Goal: Task Accomplishment & Management: Manage account settings

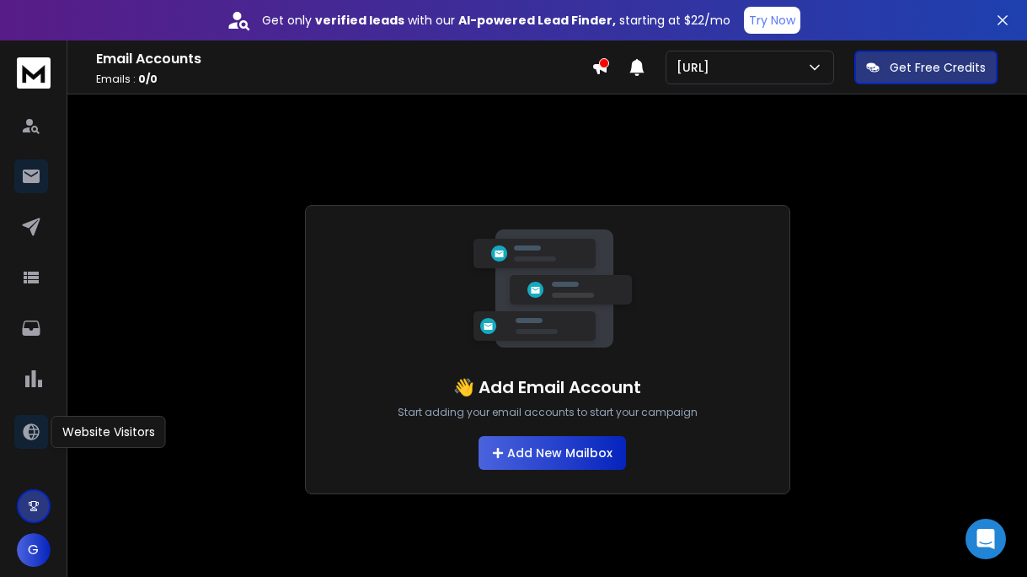
click at [38, 432] on icon at bounding box center [31, 431] width 17 height 17
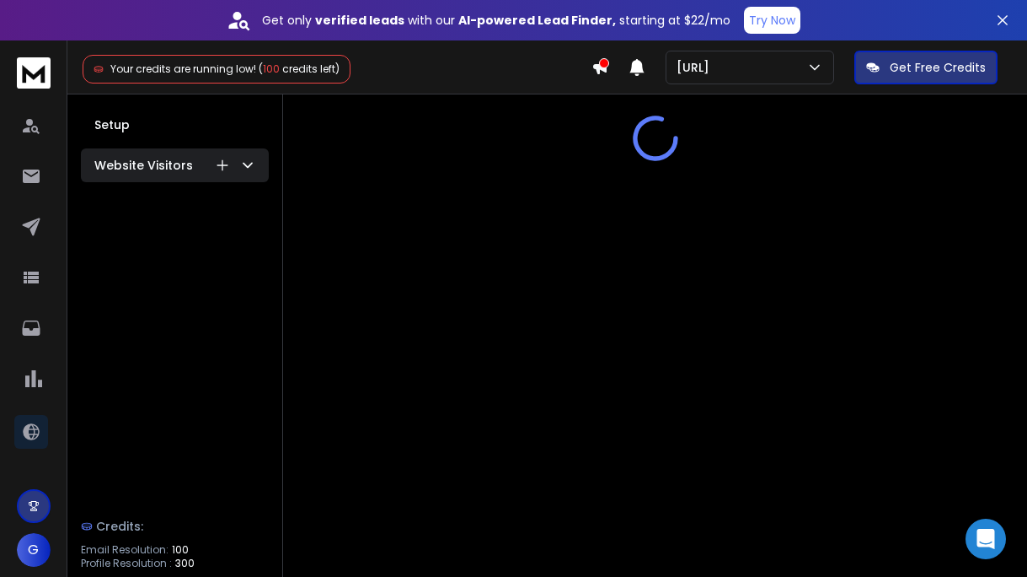
click at [192, 165] on button "Website Visitors" at bounding box center [175, 165] width 188 height 34
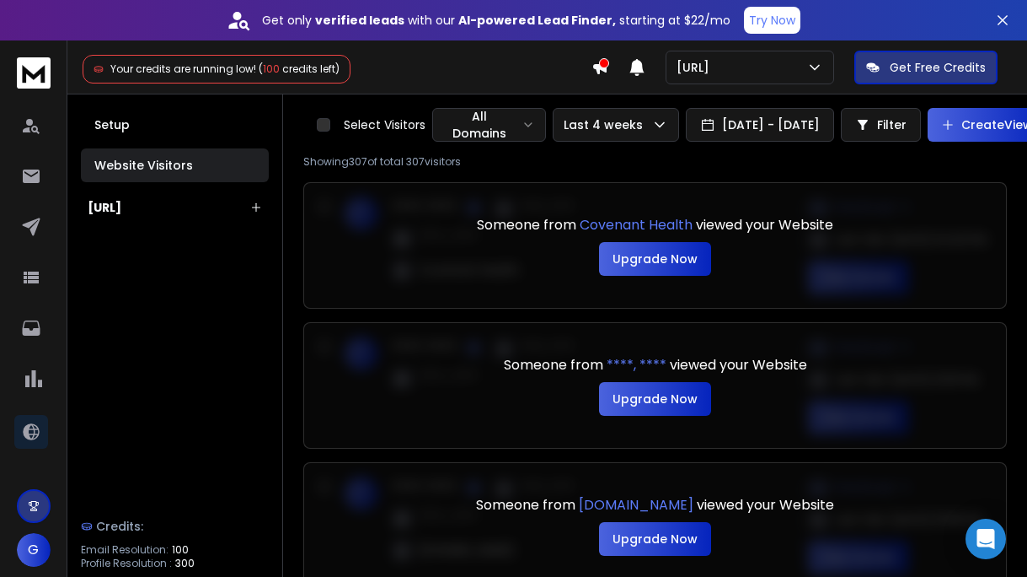
click at [121, 206] on p "hypercore.ai" at bounding box center [105, 207] width 34 height 17
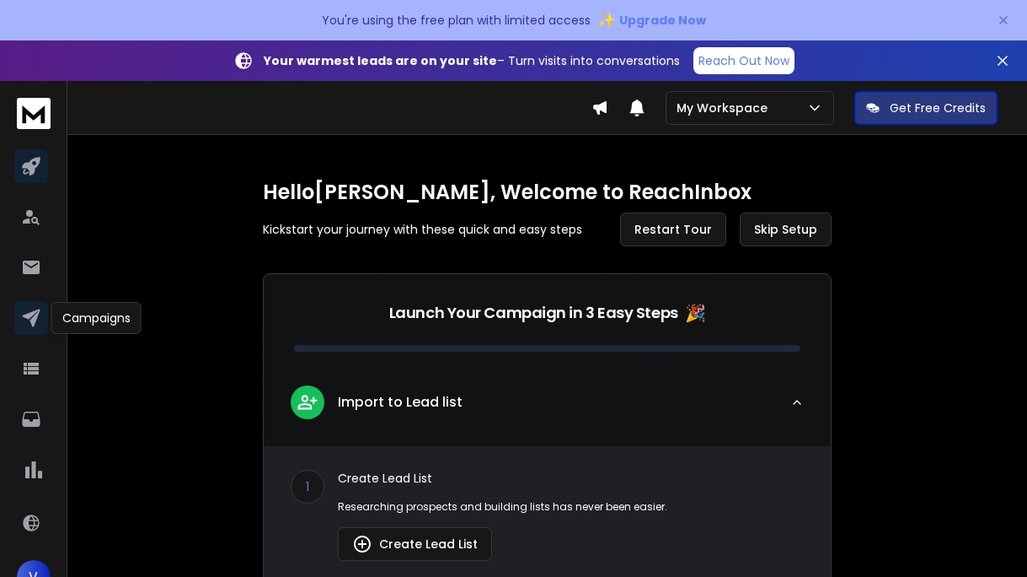
click at [26, 327] on icon at bounding box center [31, 318] width 20 height 20
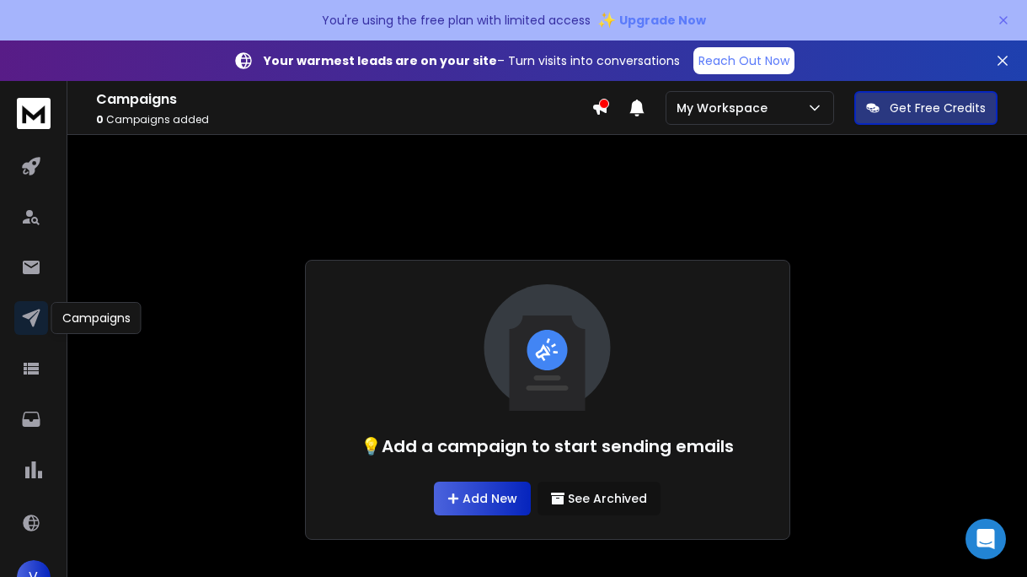
click at [35, 320] on icon at bounding box center [31, 318] width 20 height 20
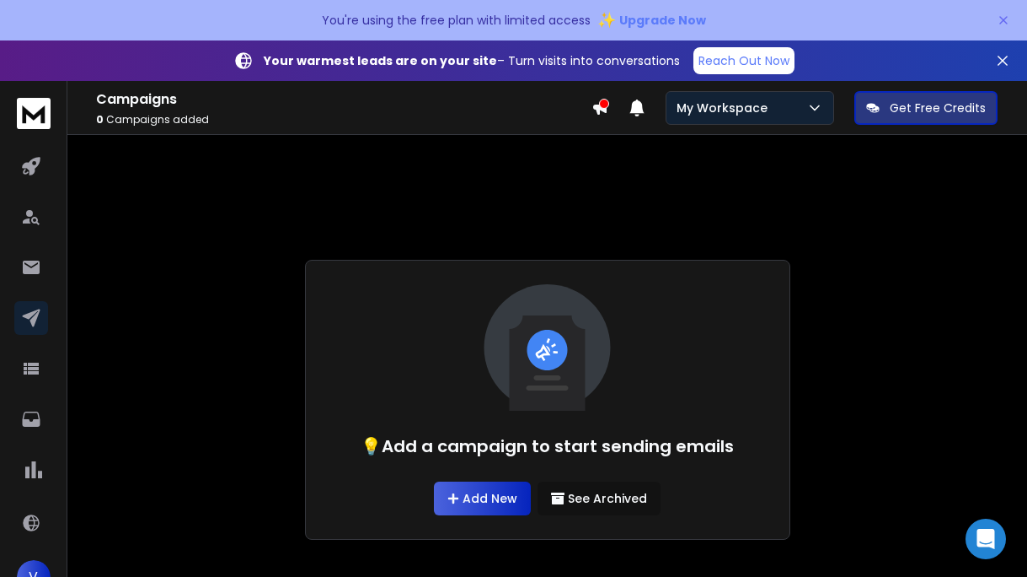
click at [697, 100] on p "My Workspace" at bounding box center [726, 107] width 98 height 17
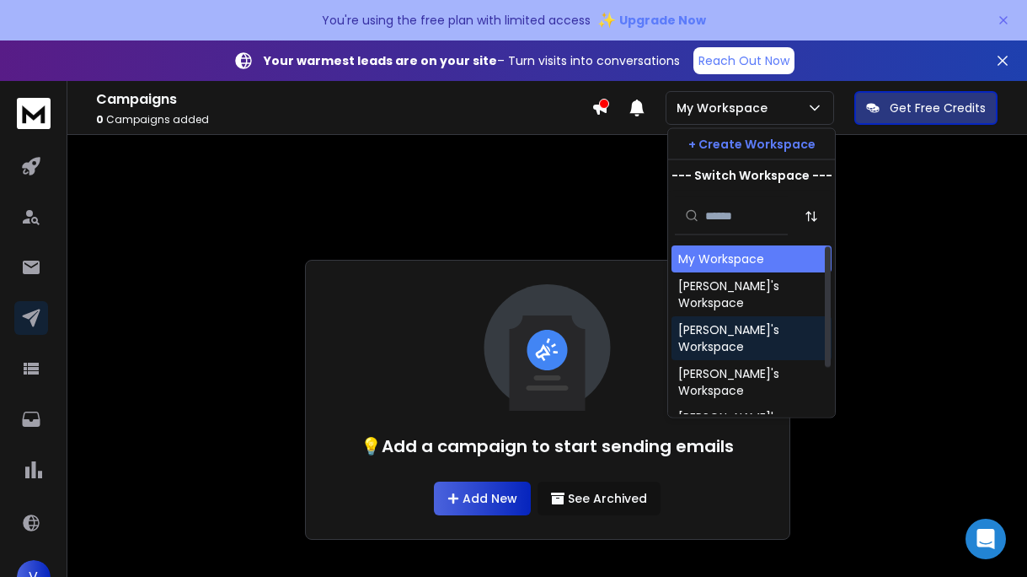
scroll to position [22, 0]
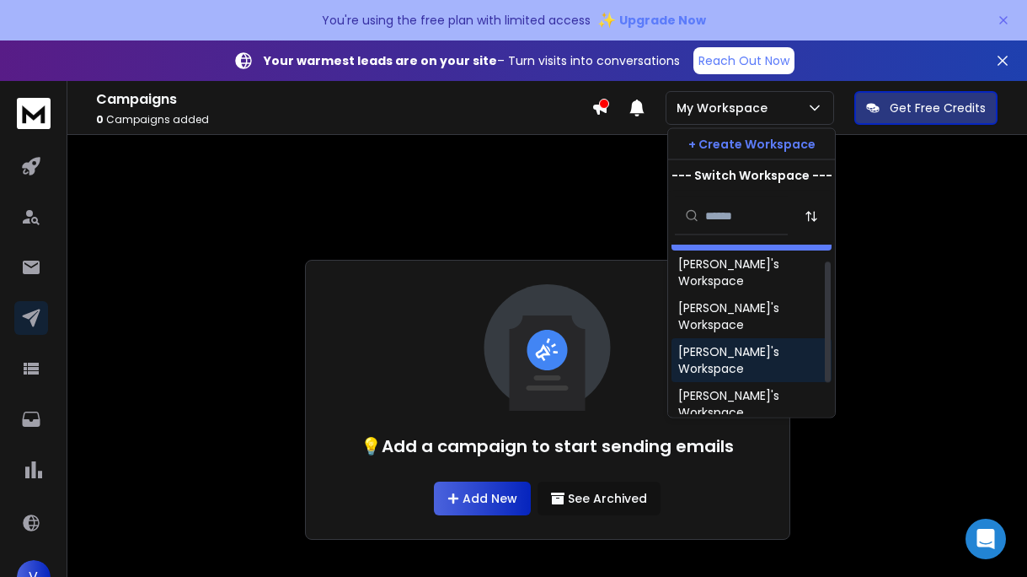
click at [722, 338] on div "Hugh's Workspace" at bounding box center [752, 360] width 160 height 44
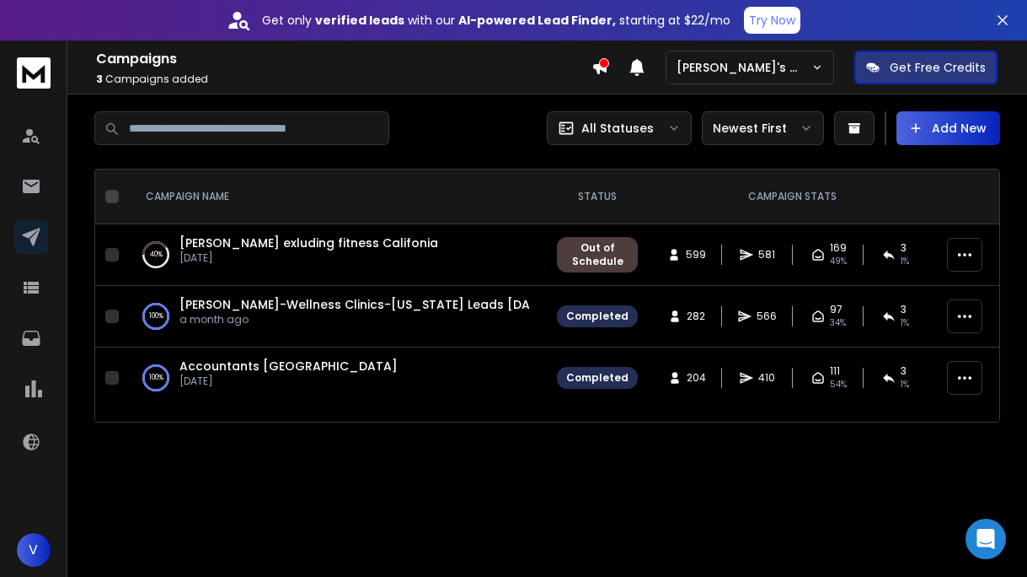
click at [268, 253] on p "25 days ago" at bounding box center [309, 257] width 259 height 13
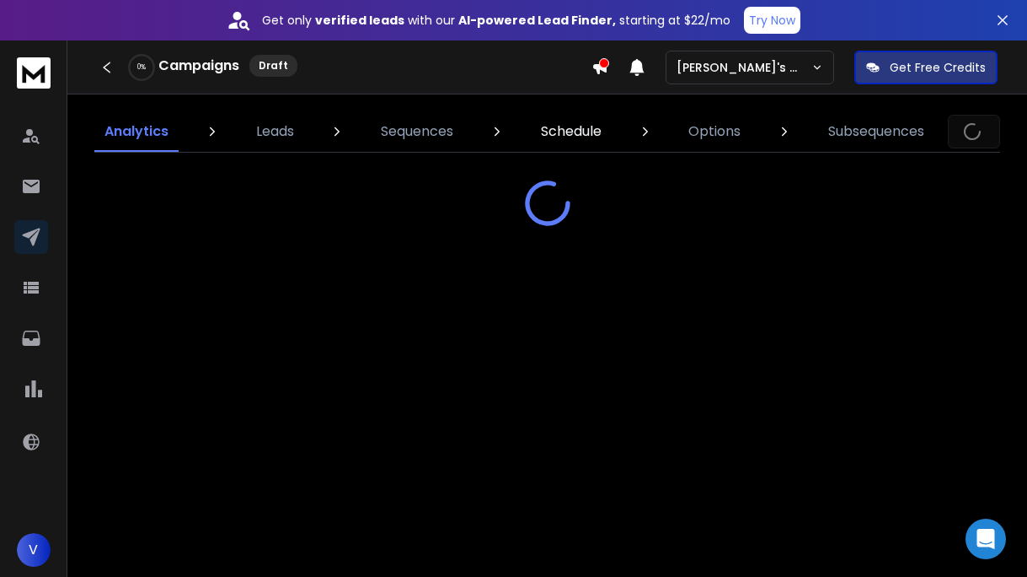
click at [551, 128] on p "Schedule" at bounding box center [571, 131] width 61 height 20
